Goal: Task Accomplishment & Management: Manage account settings

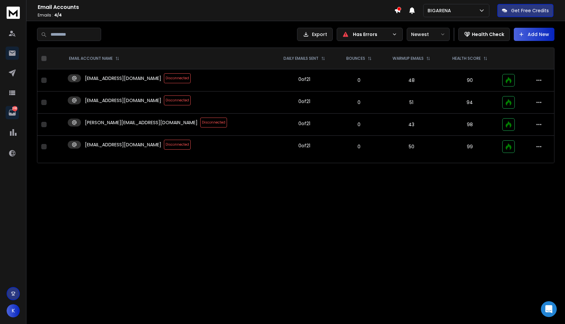
click at [17, 110] on p "393" at bounding box center [14, 108] width 5 height 5
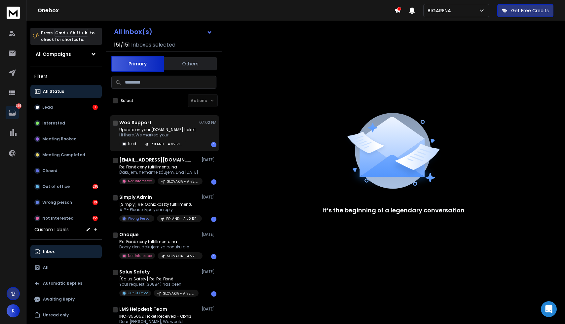
click at [144, 132] on p "Update on your [DOMAIN_NAME] ticket:" at bounding box center [157, 129] width 77 height 5
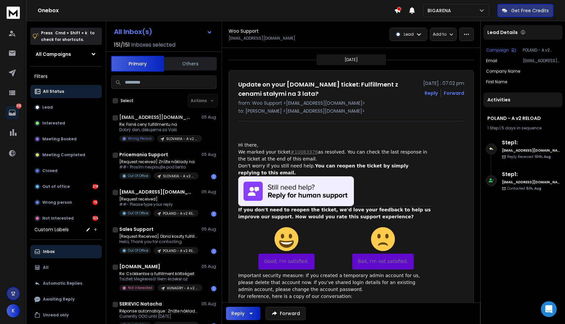
scroll to position [1678, 0]
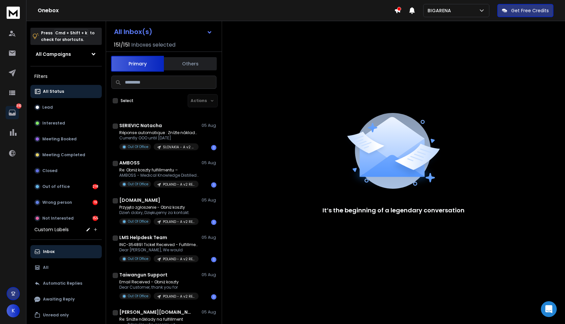
click at [438, 17] on div "Onebox BIGARENA Get Free Credits" at bounding box center [282, 10] width 565 height 21
click at [441, 14] on button "BIGARENA" at bounding box center [456, 10] width 66 height 13
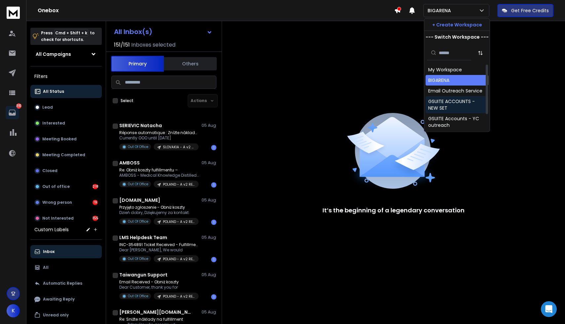
scroll to position [21, 0]
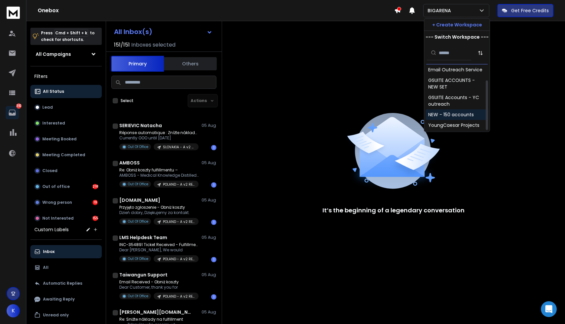
click at [434, 113] on div "NEW - 150 accounts" at bounding box center [451, 114] width 46 height 7
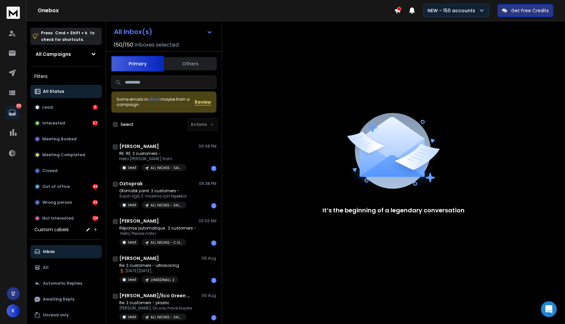
click at [457, 5] on button "NEW - 150 accounts" at bounding box center [456, 10] width 66 height 13
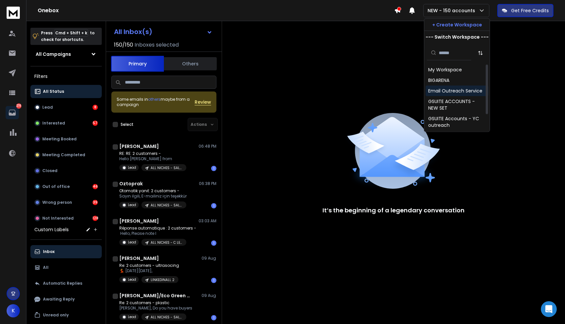
click at [444, 92] on div "Email Outreach Service" at bounding box center [455, 91] width 54 height 7
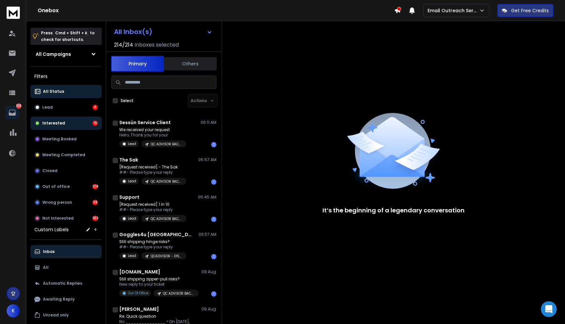
click at [72, 126] on button "Interested 15" at bounding box center [65, 123] width 71 height 13
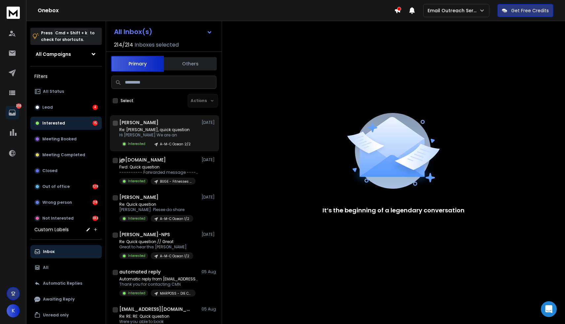
click at [144, 131] on p "Re: Brian, quick question" at bounding box center [156, 129] width 75 height 5
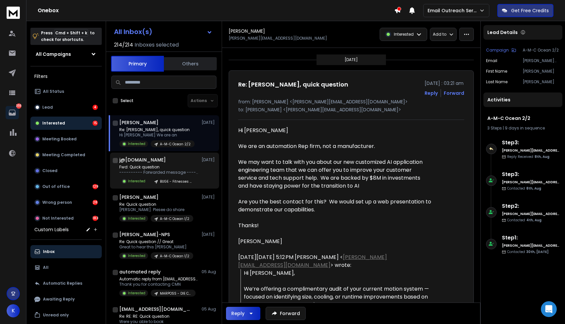
click at [159, 167] on p "Fwd: Quick question" at bounding box center [158, 167] width 79 height 5
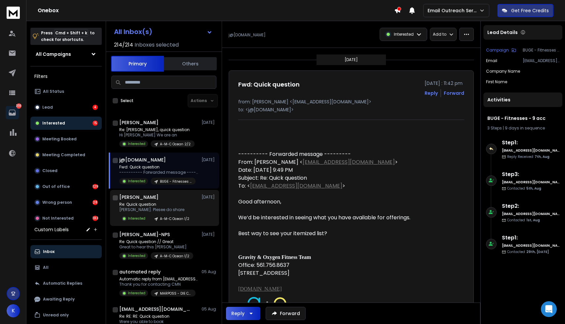
click at [161, 197] on div "saurabh patel 07 Aug" at bounding box center [167, 197] width 97 height 7
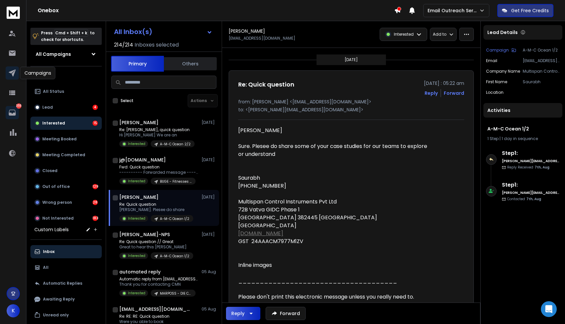
click at [12, 75] on icon at bounding box center [12, 72] width 7 height 7
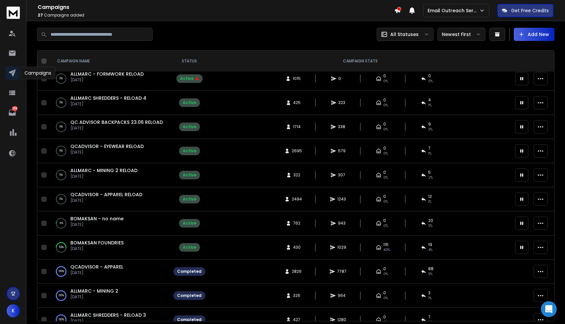
scroll to position [6, 0]
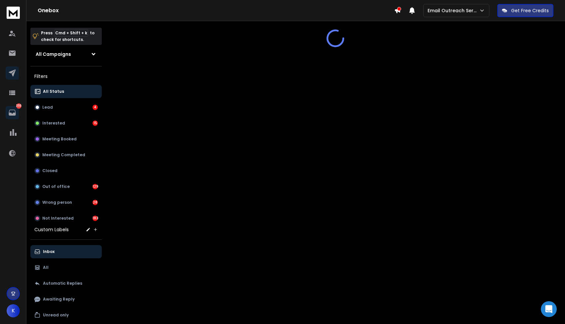
click at [8, 73] on icon at bounding box center [12, 73] width 8 height 8
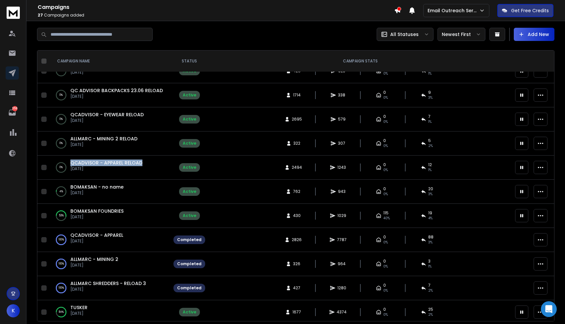
scroll to position [79, 0]
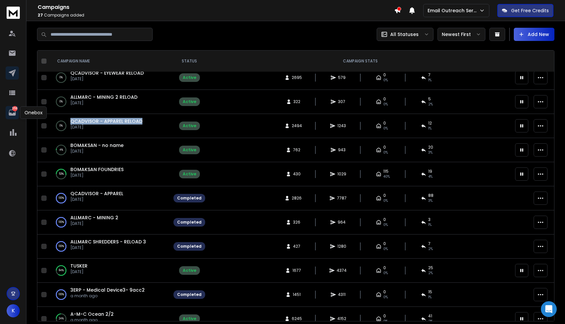
click at [11, 111] on icon at bounding box center [12, 113] width 8 height 8
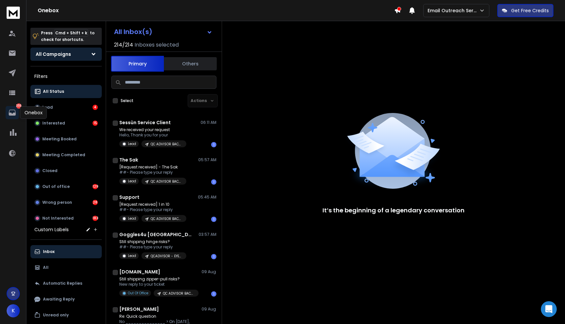
click at [87, 53] on button "All Campaigns" at bounding box center [65, 54] width 71 height 13
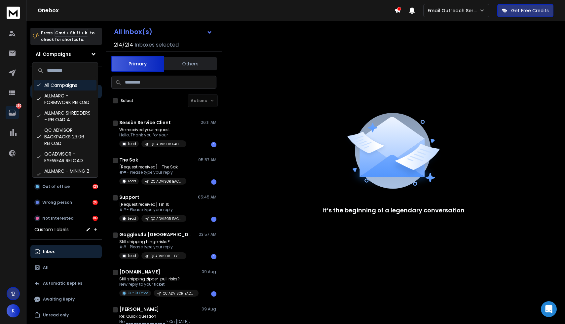
click at [72, 85] on div "All Campaigns" at bounding box center [65, 85] width 63 height 11
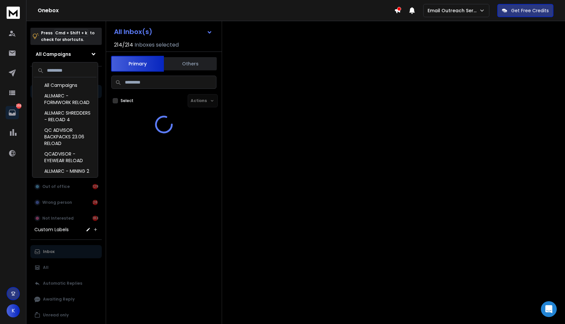
click at [76, 65] on input at bounding box center [65, 70] width 63 height 13
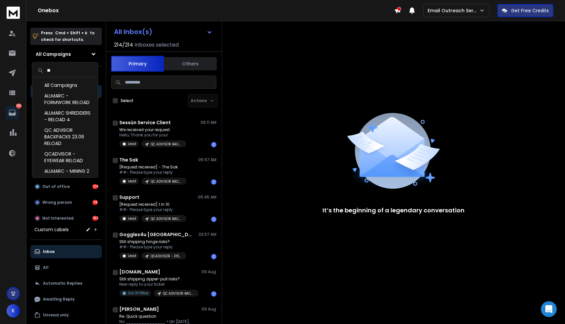
type input "**"
click at [65, 73] on input "**" at bounding box center [65, 70] width 63 height 13
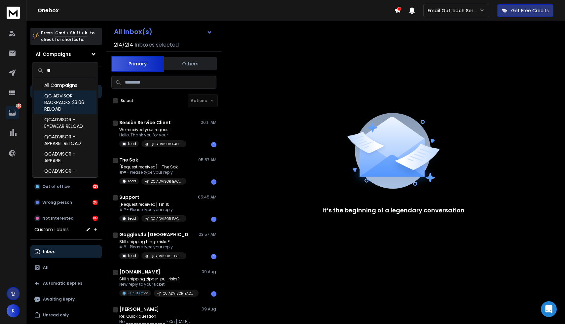
click at [59, 95] on div "QC ADVISOR BACKPACKS 23.06 RELOAD" at bounding box center [65, 103] width 63 height 24
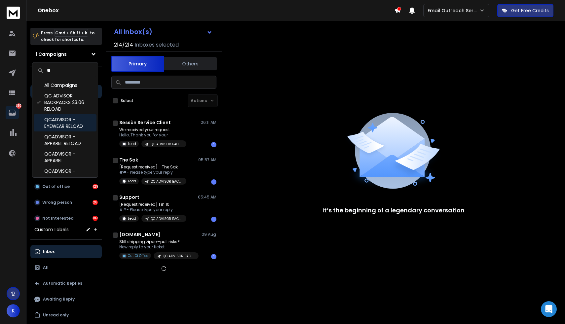
click at [58, 121] on div "QCADVISOR - EYEWEAR RELOAD" at bounding box center [65, 122] width 63 height 17
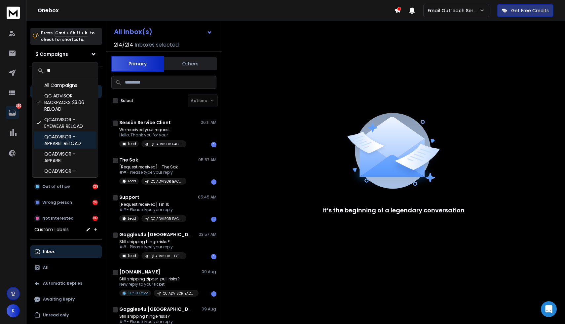
click at [58, 143] on div "QCADVISOR - APPAREL RELOAD" at bounding box center [65, 140] width 63 height 17
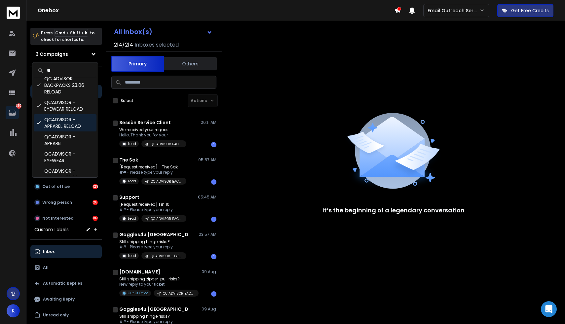
scroll to position [18, 0]
click at [58, 143] on div "QCADVISOR - APPAREL" at bounding box center [65, 139] width 63 height 17
click at [284, 130] on div "It’s the beginning of a legendary conversation" at bounding box center [393, 159] width 343 height 276
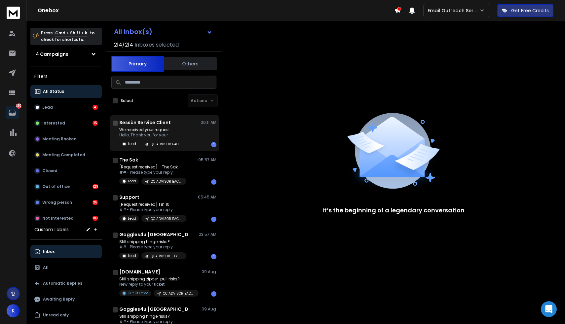
click at [170, 132] on p "We received your request" at bounding box center [152, 129] width 67 height 5
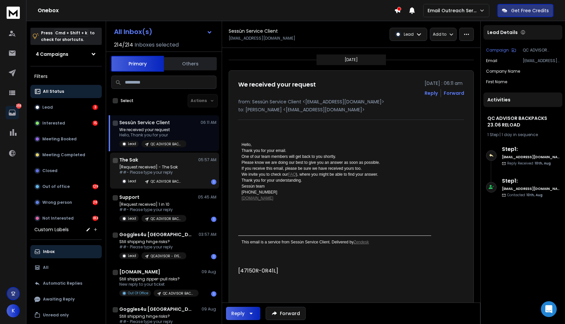
click at [174, 168] on p "[Request received] - The Sak" at bounding box center [152, 167] width 67 height 5
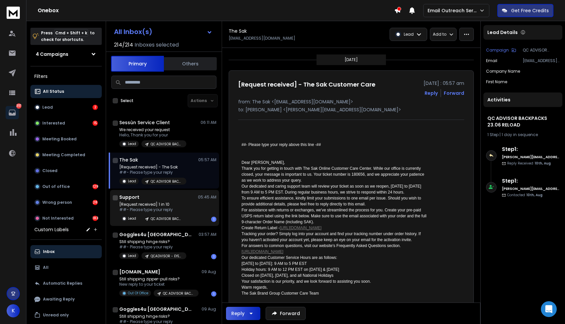
click at [172, 201] on div "Support 05:45 AM [Request received] 1 in 10 ##- Please type your reply Lead QC …" at bounding box center [167, 208] width 97 height 28
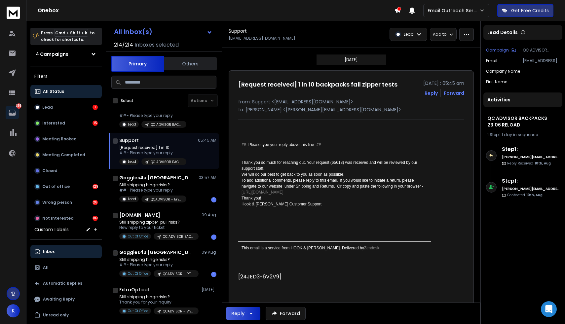
scroll to position [74, 0]
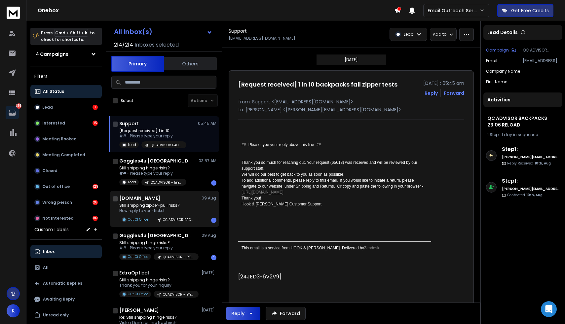
click at [170, 202] on div "www.venque.com 09 Aug Still shipping zipper-pull risks? New reply to your ticke…" at bounding box center [167, 209] width 97 height 28
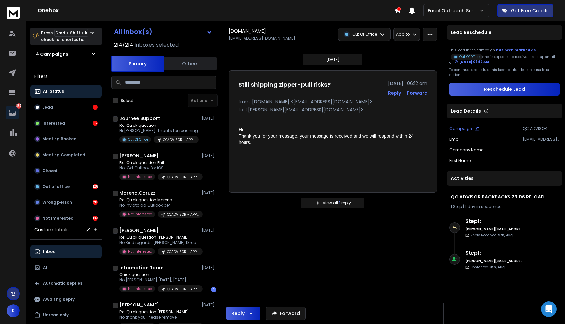
scroll to position [351, 0]
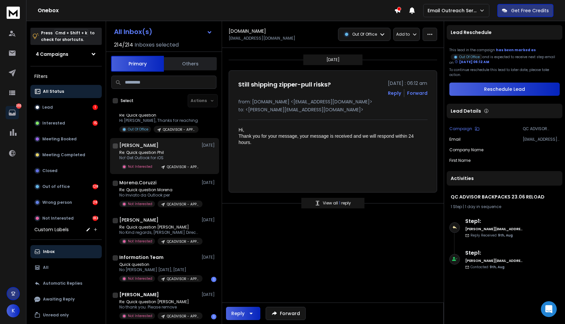
click at [182, 144] on div "Phil Bellomy 29 Jul" at bounding box center [167, 145] width 97 height 7
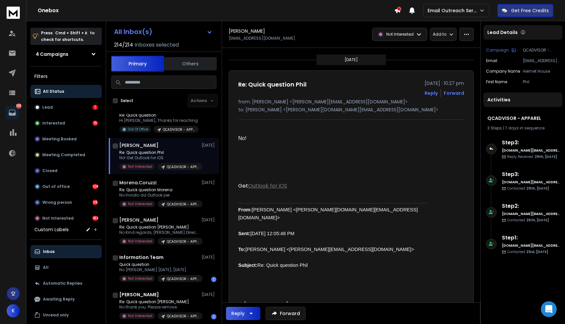
scroll to position [0, 0]
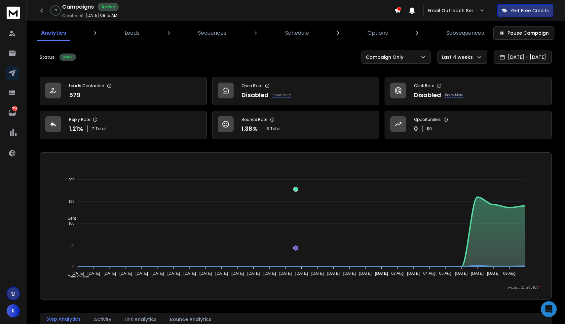
scroll to position [16, 0]
